Goal: Task Accomplishment & Management: Manage account settings

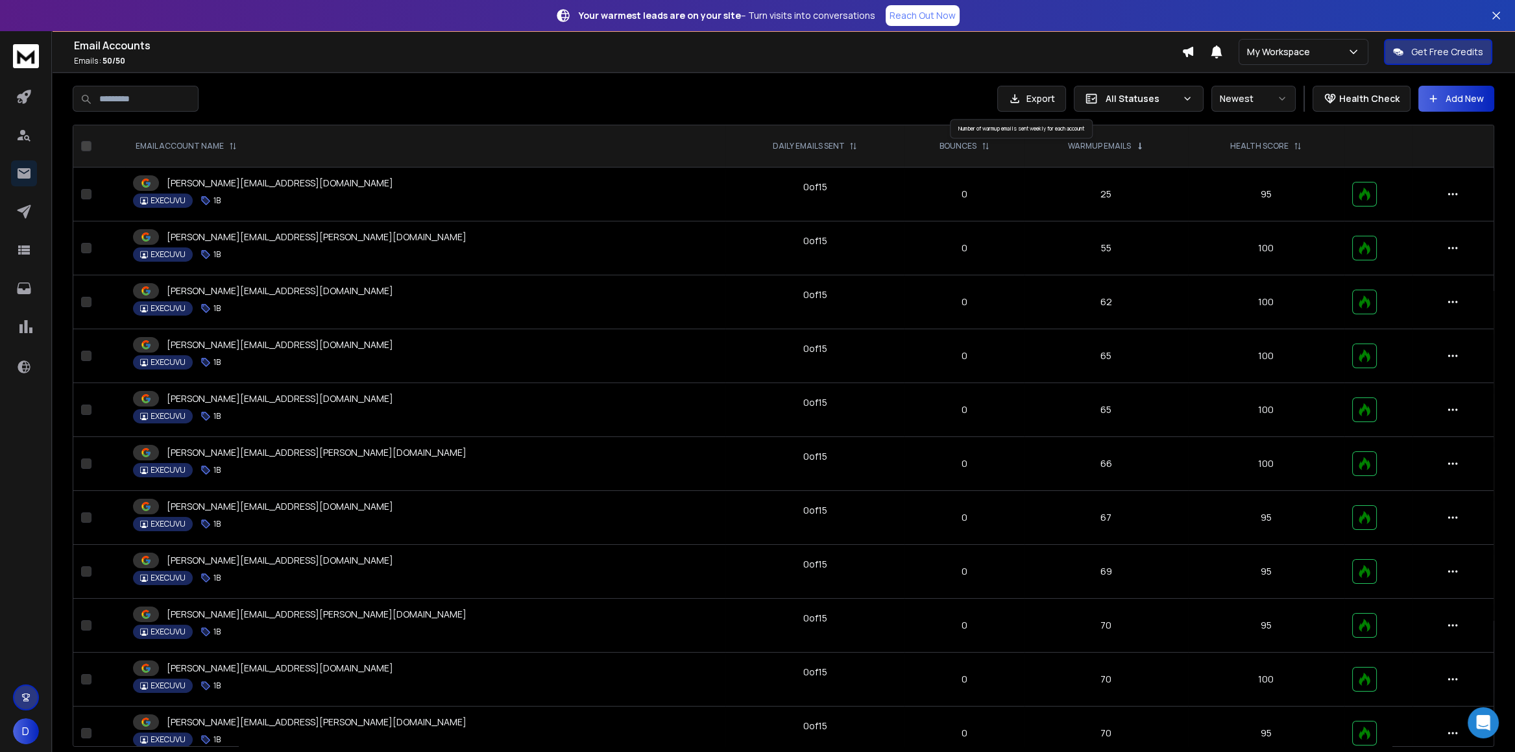
click at [1068, 141] on p "WARMUP EMAILS" at bounding box center [1099, 146] width 63 height 10
click at [1068, 144] on p "WARMUP EMAILS" at bounding box center [1099, 146] width 63 height 10
click at [1068, 141] on p "WARMUP EMAILS" at bounding box center [1099, 146] width 63 height 10
click at [192, 181] on p "[PERSON_NAME][EMAIL_ADDRESS][DOMAIN_NAME]" at bounding box center [280, 183] width 227 height 13
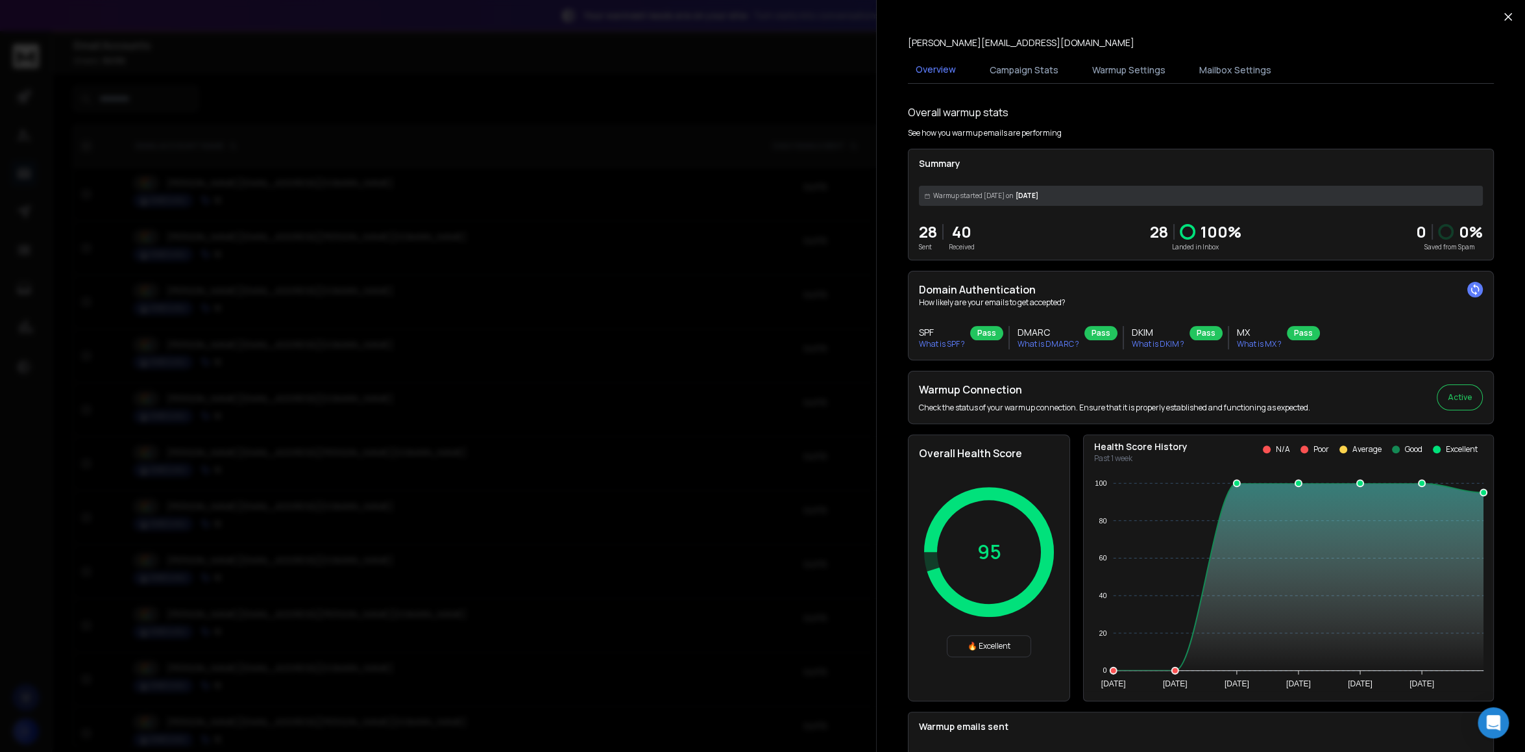
click at [1506, 16] on icon "button" at bounding box center [1508, 17] width 6 height 6
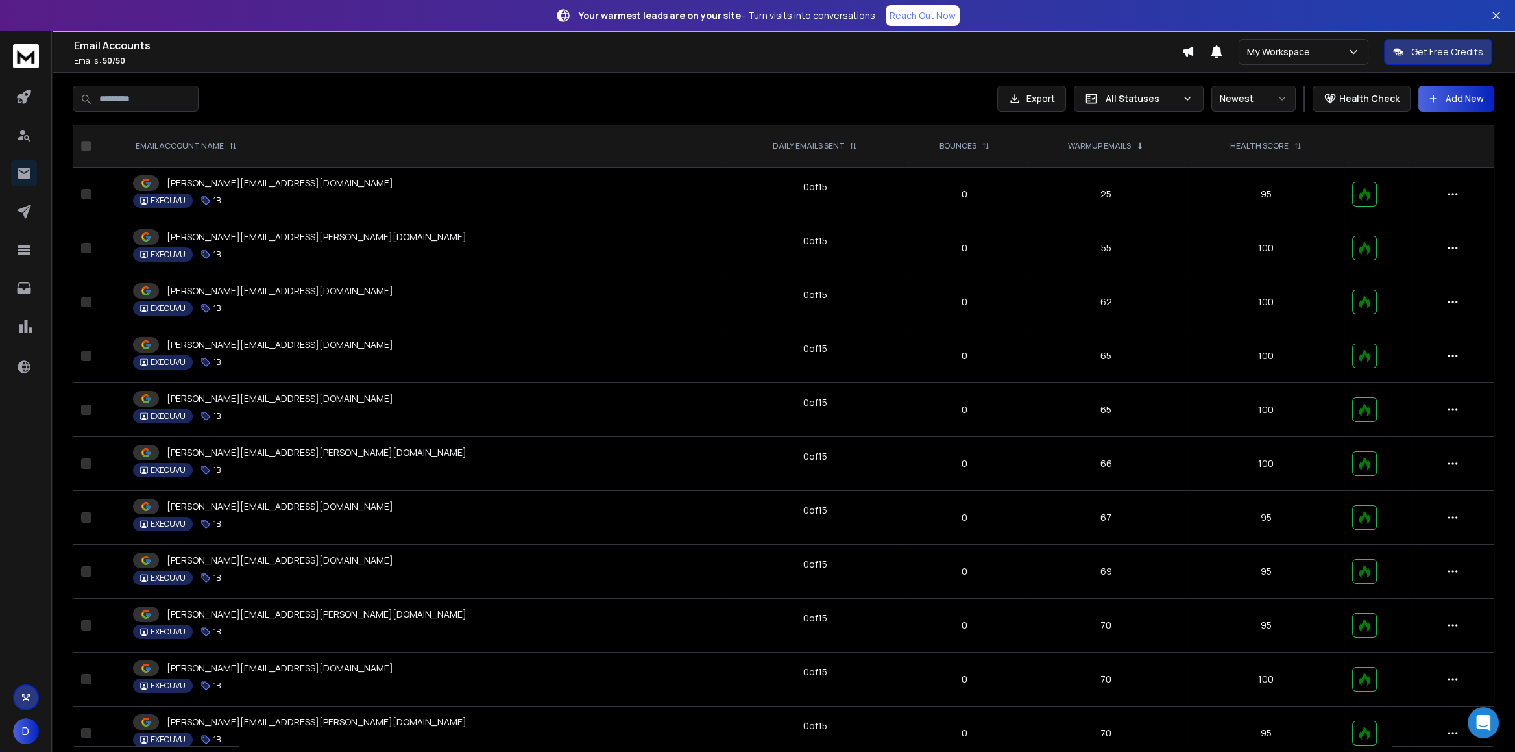
click at [229, 234] on p "[PERSON_NAME][EMAIL_ADDRESS][PERSON_NAME][DOMAIN_NAME]" at bounding box center [317, 236] width 300 height 13
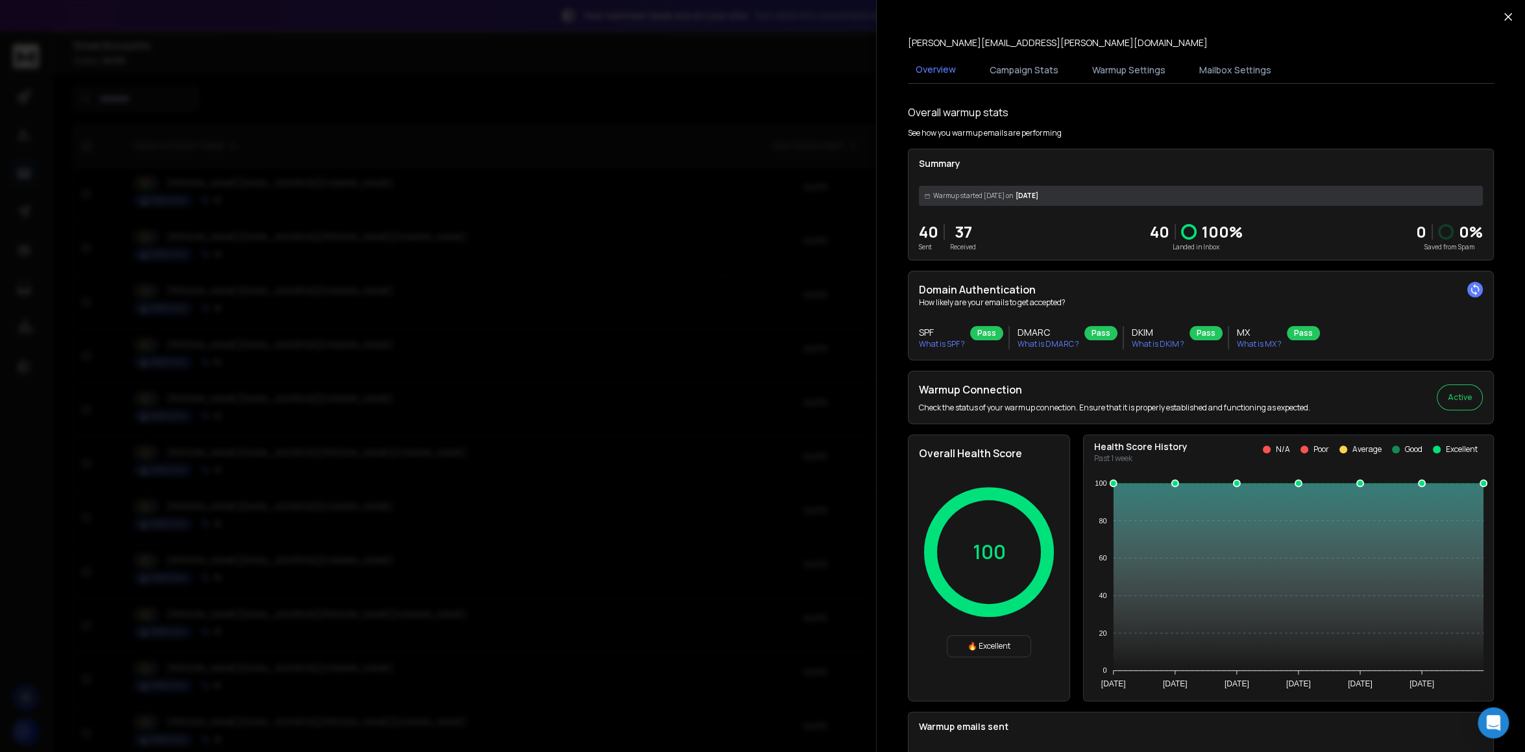
click at [1504, 15] on icon "button" at bounding box center [1508, 16] width 13 height 13
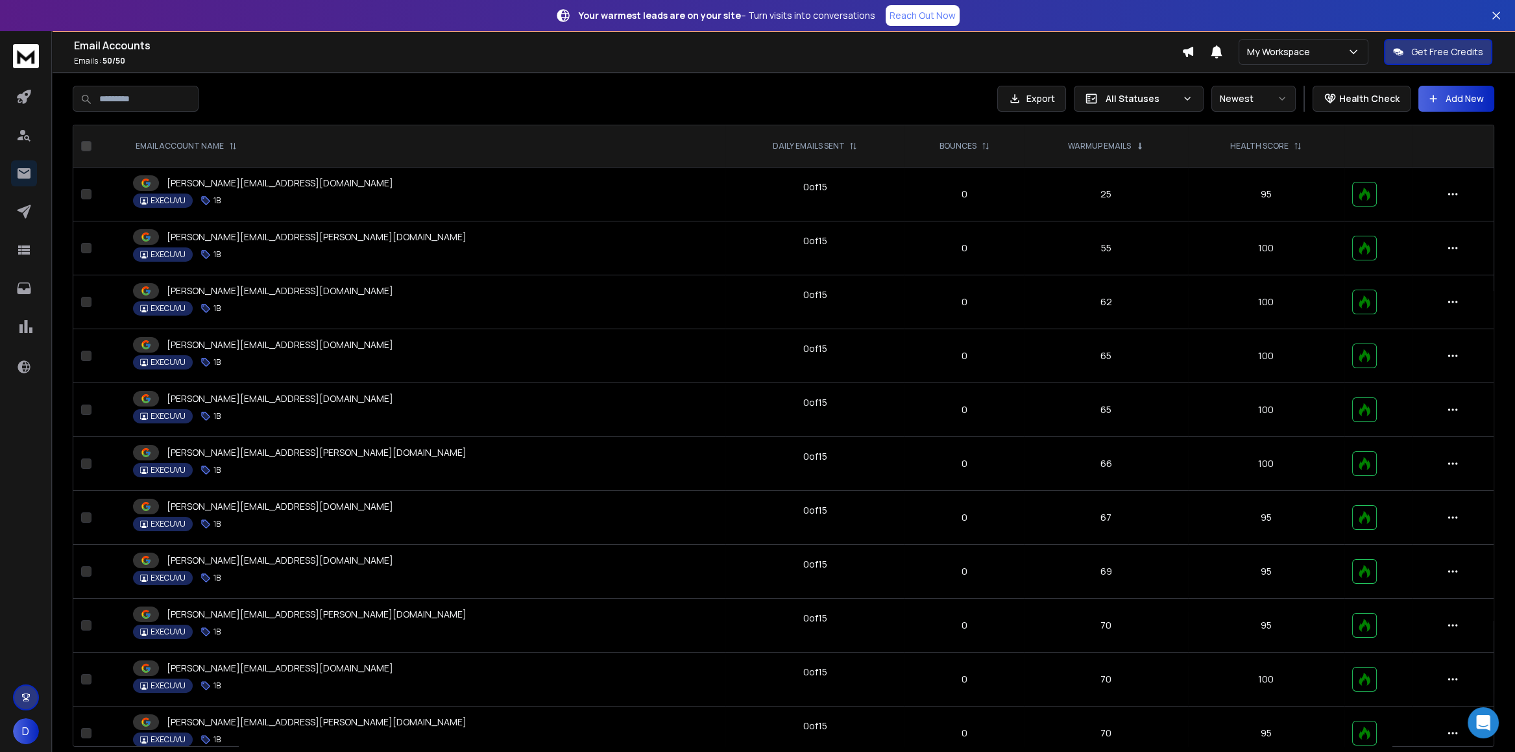
click at [207, 290] on p "[PERSON_NAME][EMAIL_ADDRESS][DOMAIN_NAME]" at bounding box center [280, 290] width 227 height 13
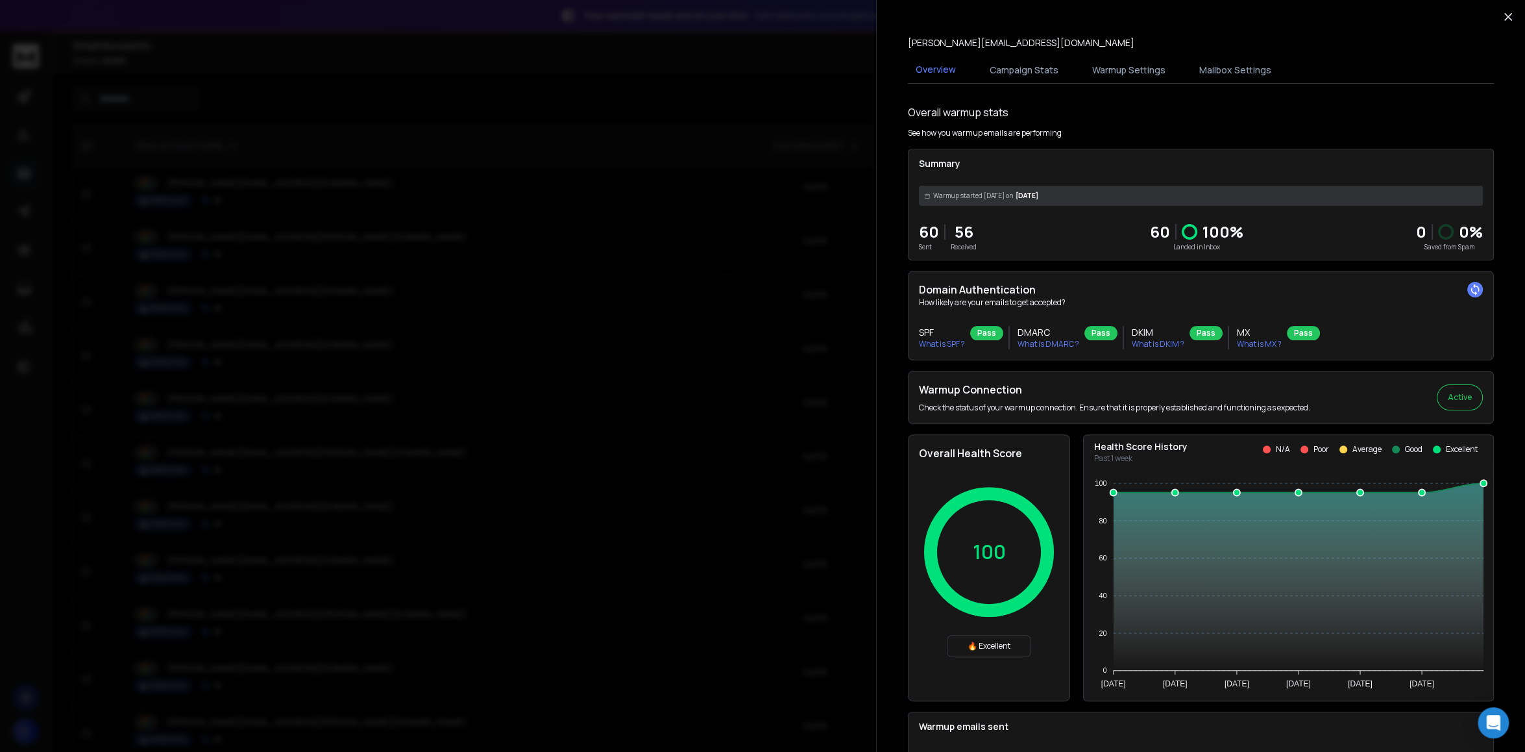
click at [1506, 17] on icon "button" at bounding box center [1508, 16] width 13 height 13
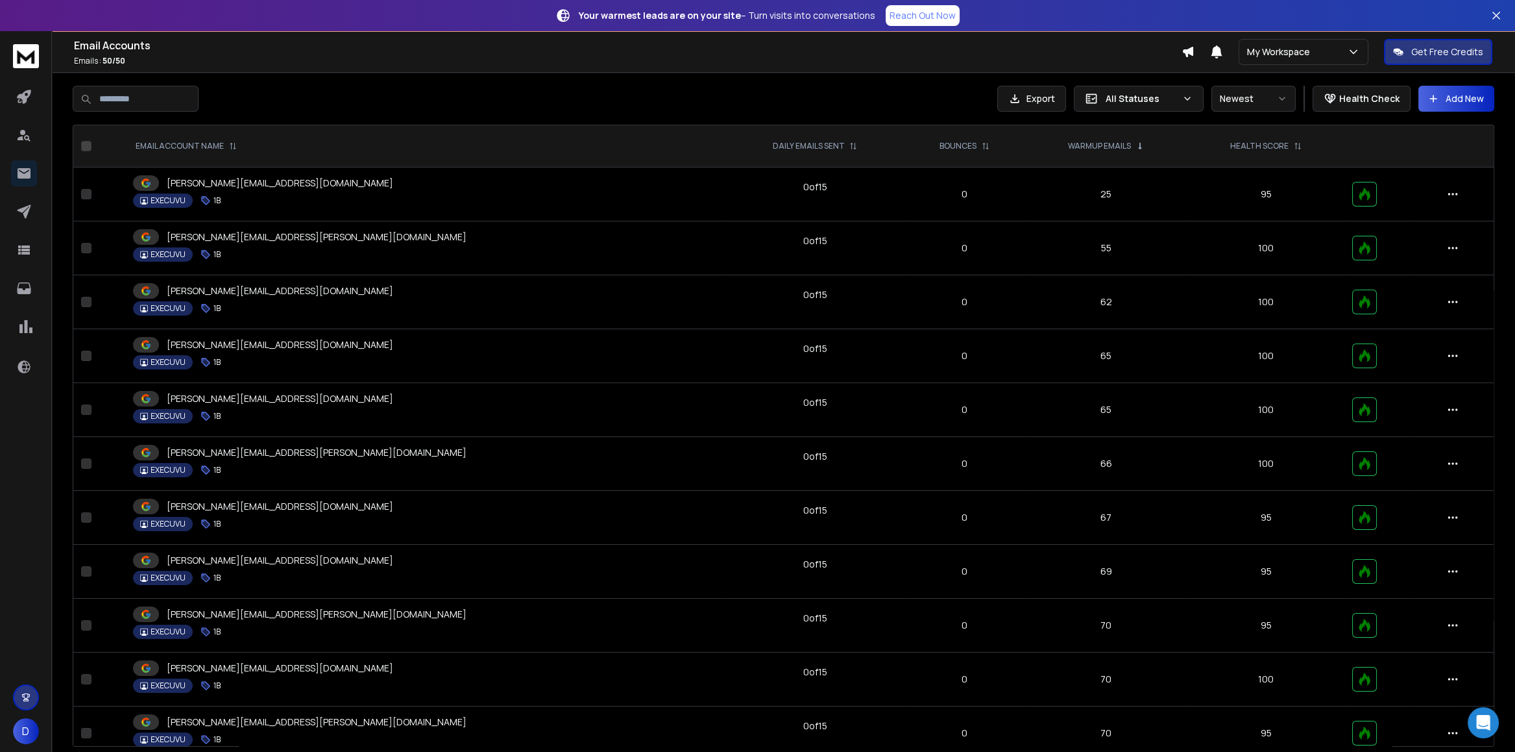
click at [223, 448] on p "[PERSON_NAME][EMAIL_ADDRESS][PERSON_NAME][DOMAIN_NAME]" at bounding box center [317, 452] width 300 height 13
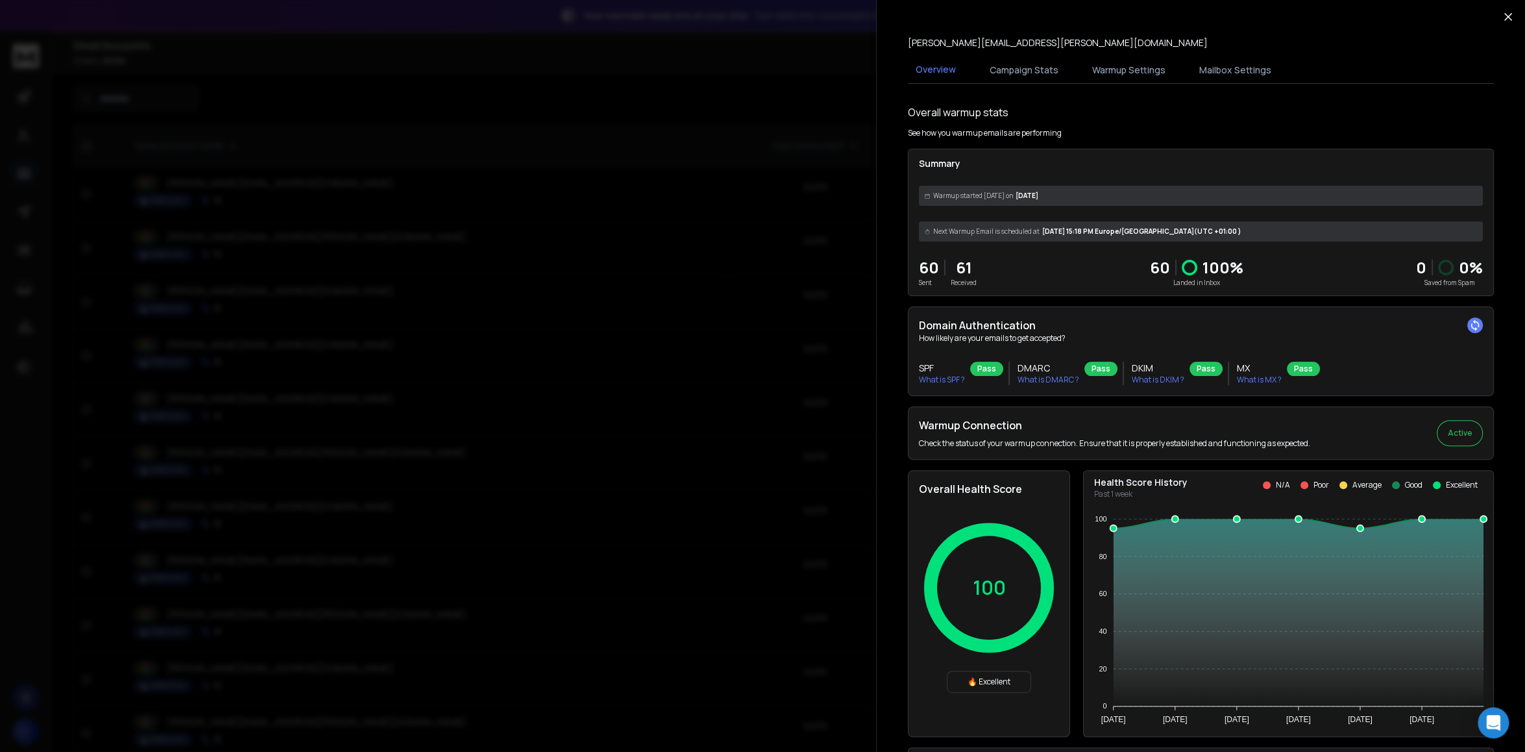
click at [1505, 17] on icon "button" at bounding box center [1508, 17] width 6 height 6
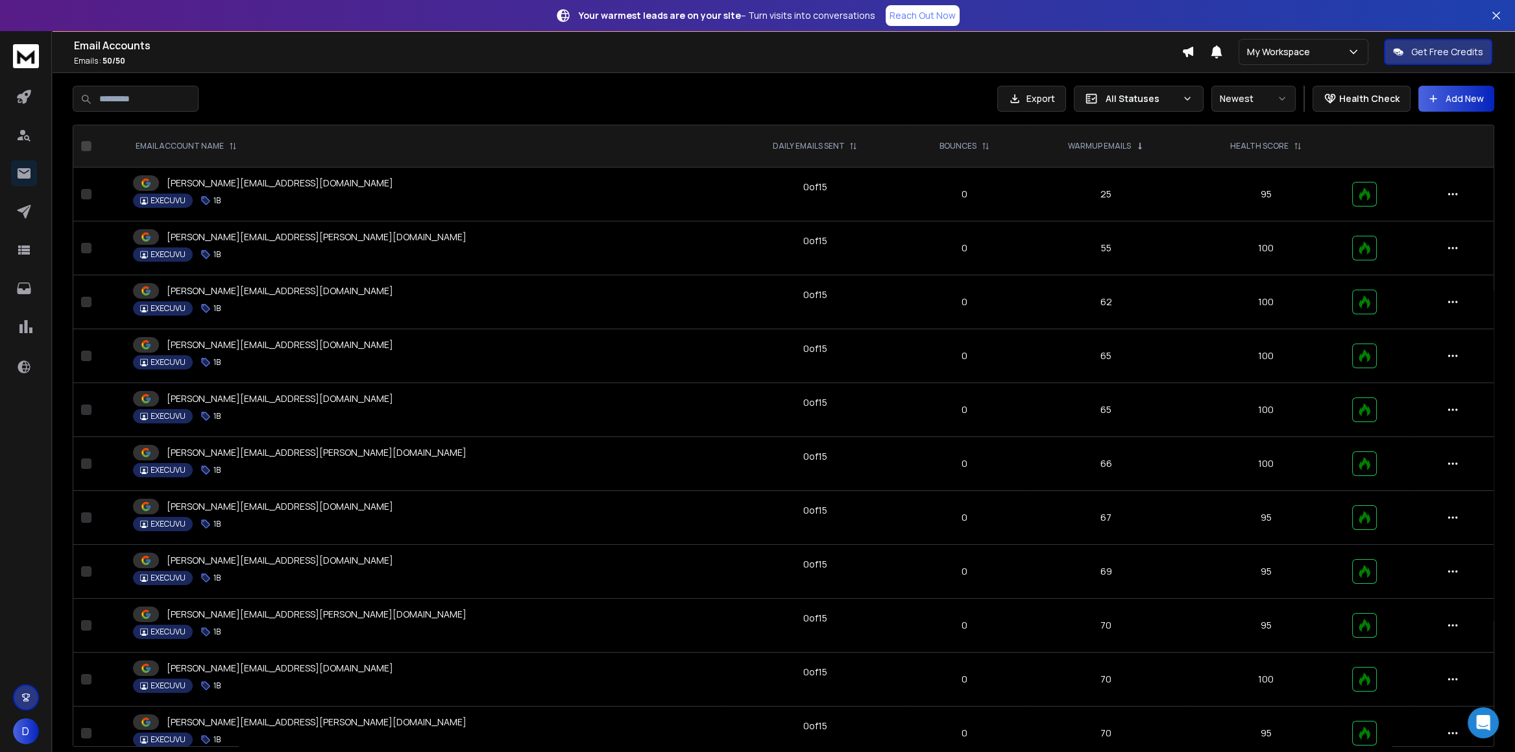
click at [241, 613] on p "[PERSON_NAME][EMAIL_ADDRESS][PERSON_NAME][DOMAIN_NAME]" at bounding box center [317, 613] width 300 height 13
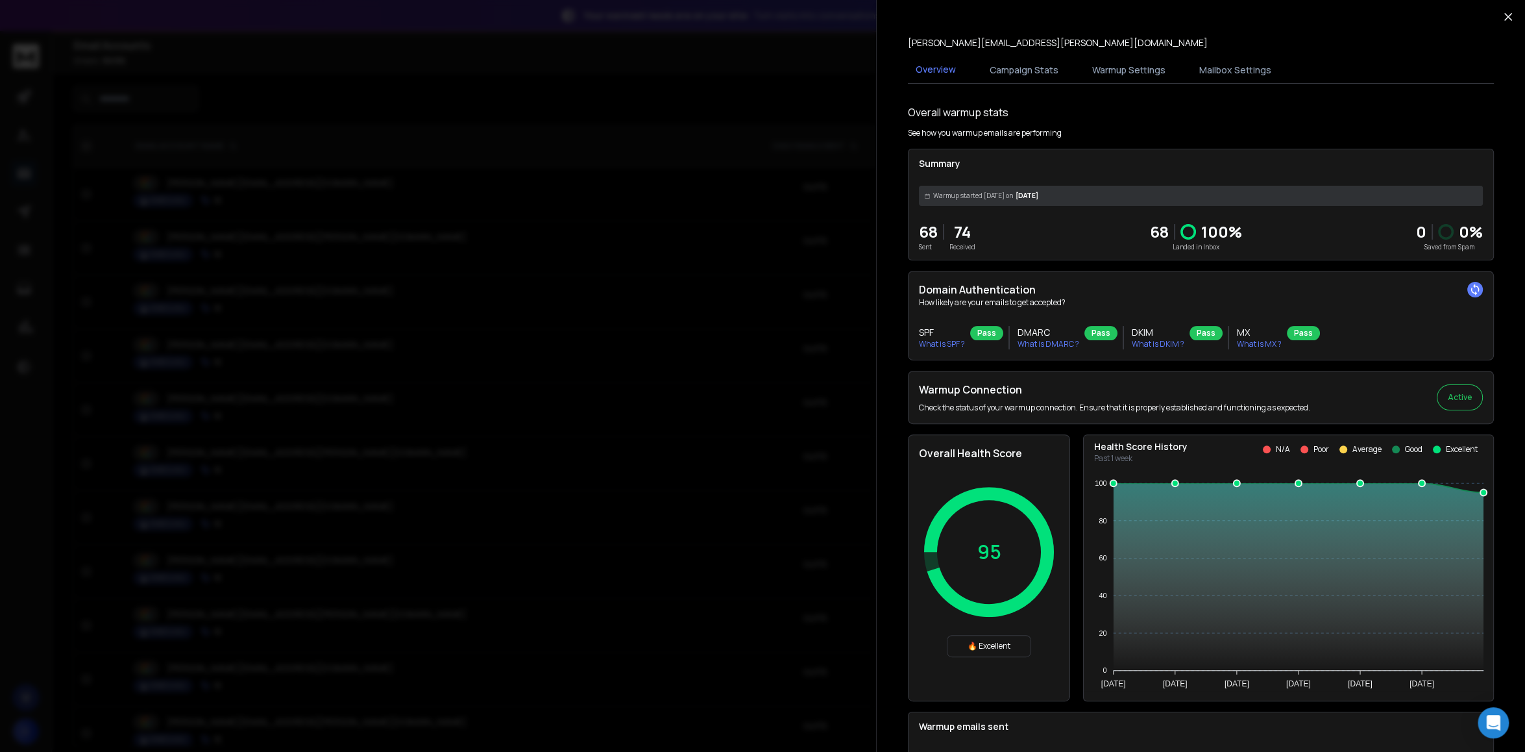
click at [1507, 14] on icon "button" at bounding box center [1508, 17] width 6 height 6
